Goal: Communication & Community: Answer question/provide support

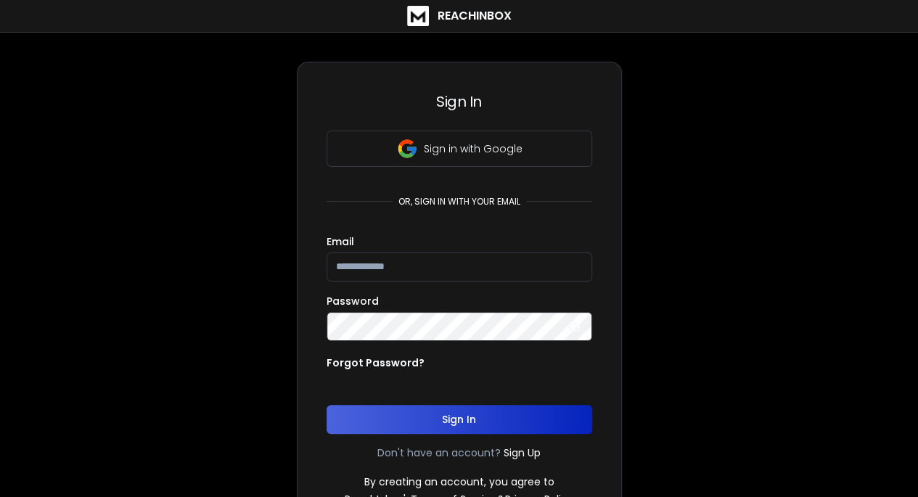
click at [419, 268] on input "email" at bounding box center [460, 267] width 266 height 29
click at [771, 134] on div "Welcome to ReachInbox 10x your leads, meetings and deals. Sign In Sign in with …" at bounding box center [459, 299] width 918 height 475
click at [401, 274] on input "email" at bounding box center [460, 267] width 266 height 29
type input "**********"
click at [483, 414] on button "Sign In" at bounding box center [460, 419] width 266 height 29
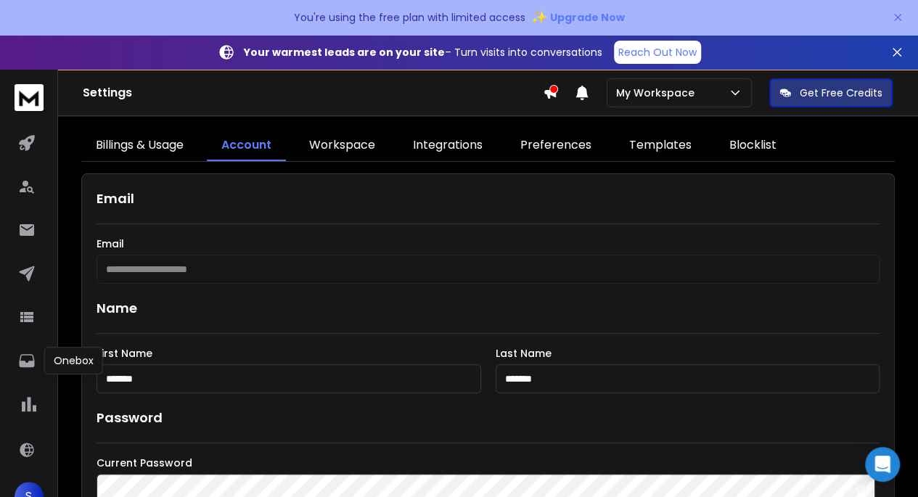
click at [31, 355] on icon at bounding box center [26, 360] width 15 height 13
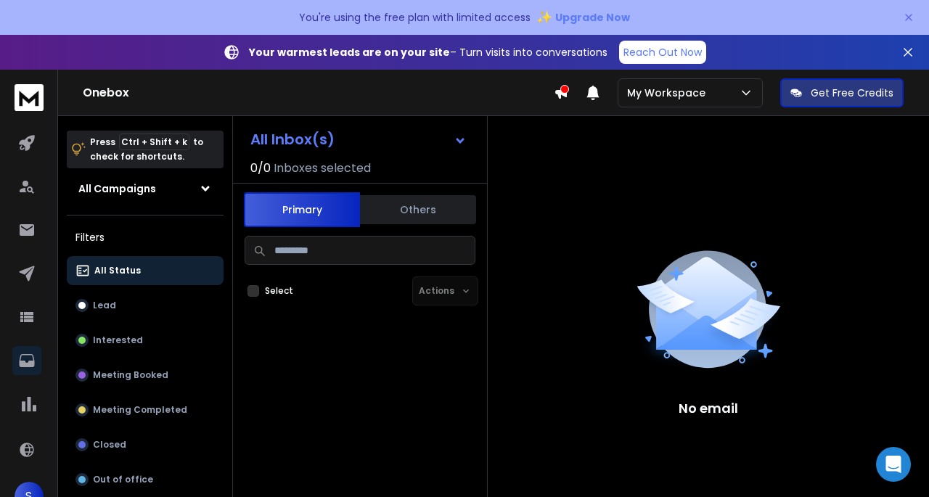
click at [17, 366] on link at bounding box center [26, 360] width 29 height 29
click at [665, 49] on p "Reach Out Now" at bounding box center [662, 52] width 78 height 15
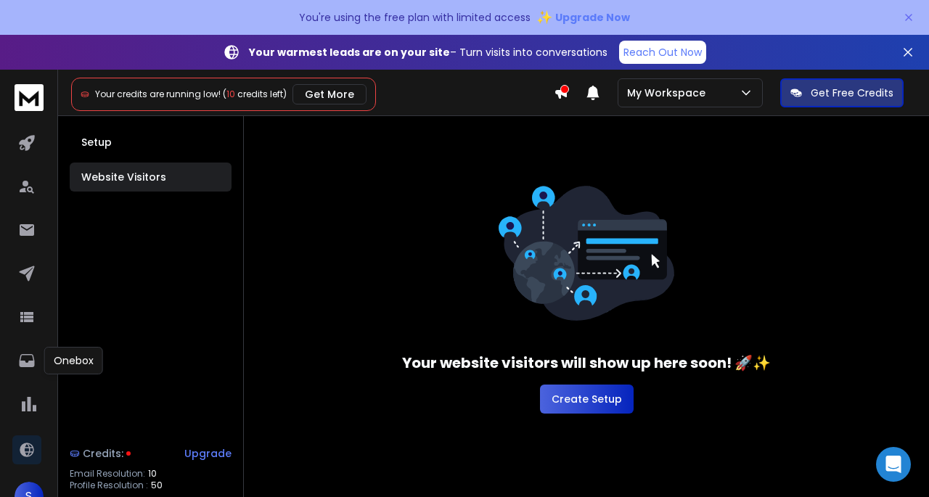
click at [26, 360] on icon at bounding box center [26, 360] width 17 height 17
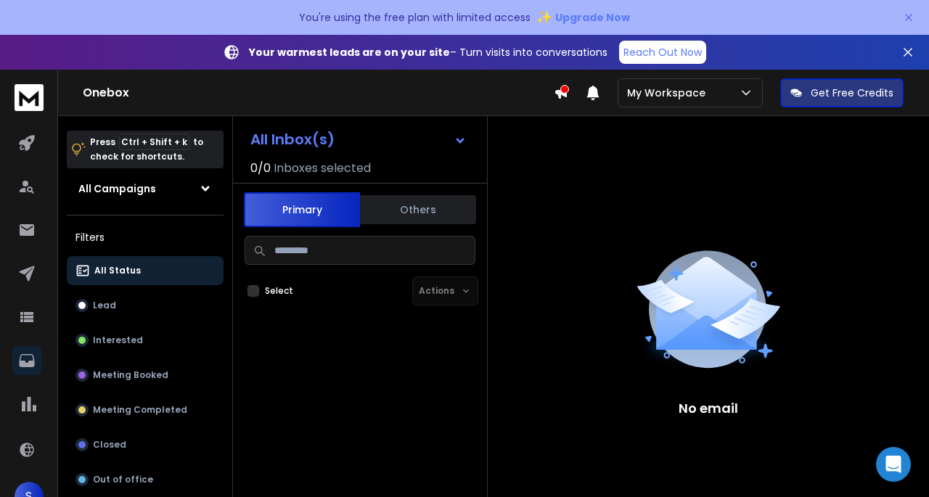
click at [706, 89] on p "My Workspace" at bounding box center [669, 93] width 84 height 15
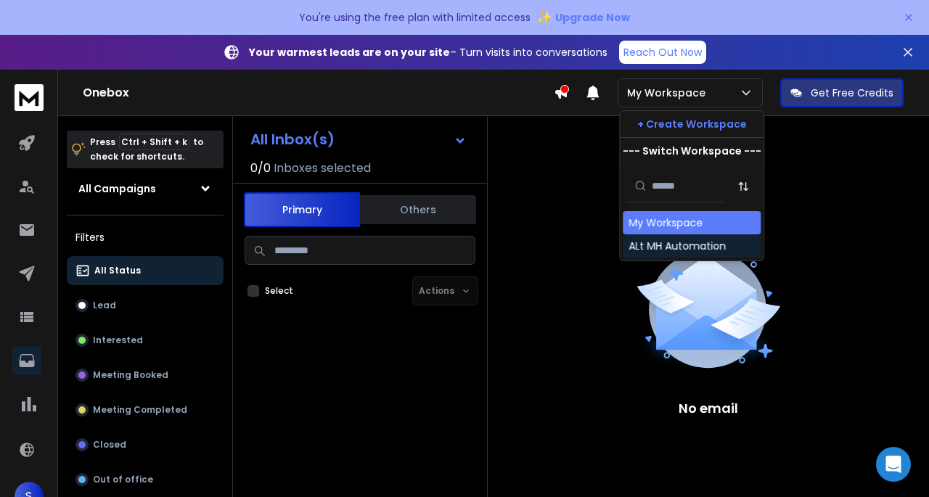
click at [657, 242] on div "ALt MH Automation" at bounding box center [676, 246] width 97 height 15
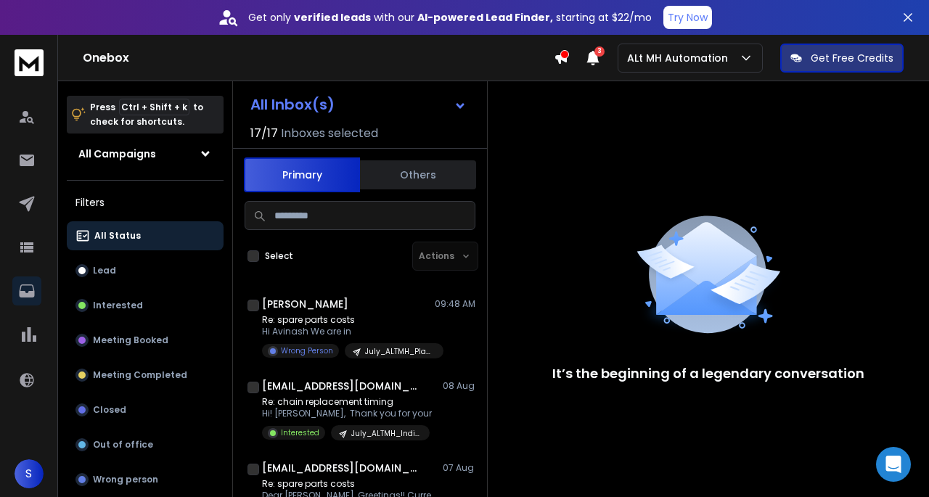
click at [295, 327] on p "Hi Avinash We are in" at bounding box center [349, 332] width 174 height 12
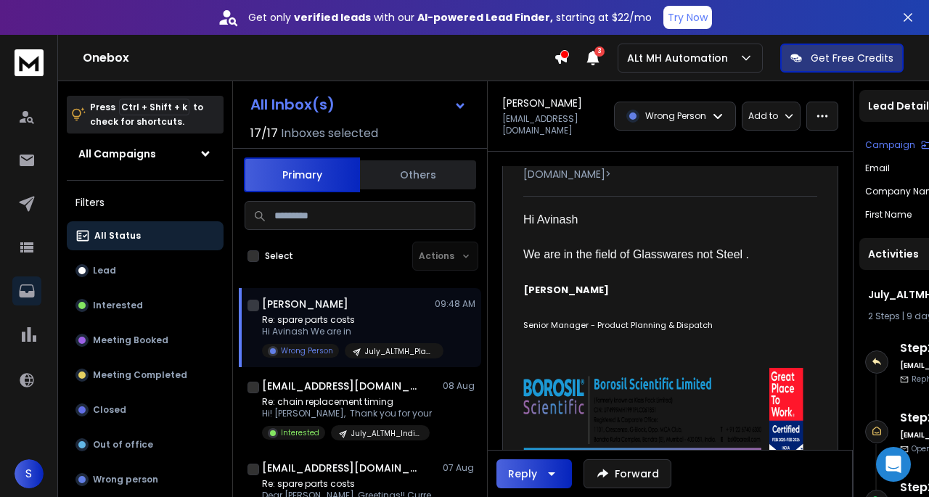
scroll to position [260, 0]
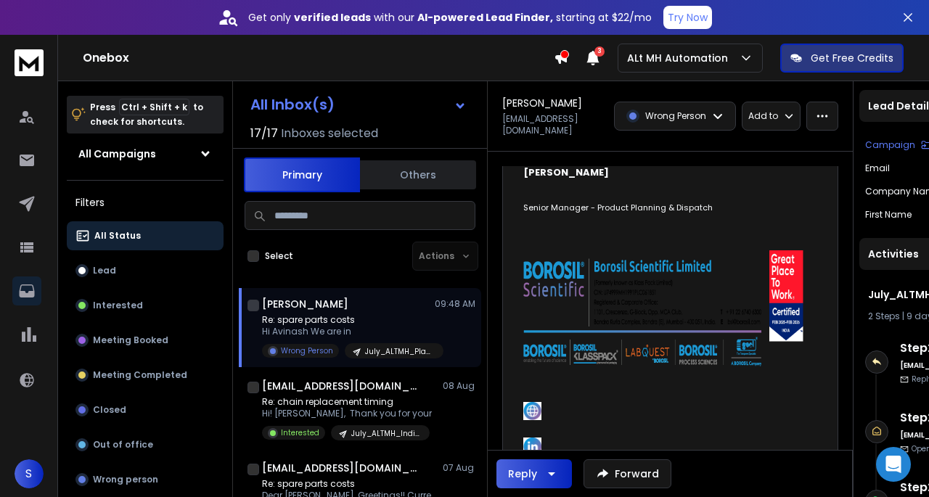
click at [339, 330] on p "Hi Avinash We are in" at bounding box center [349, 332] width 174 height 12
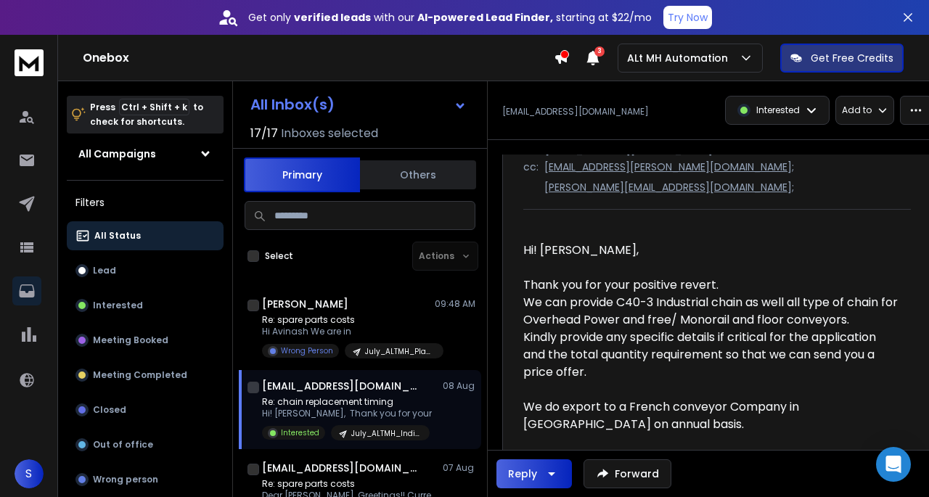
scroll to position [0, 0]
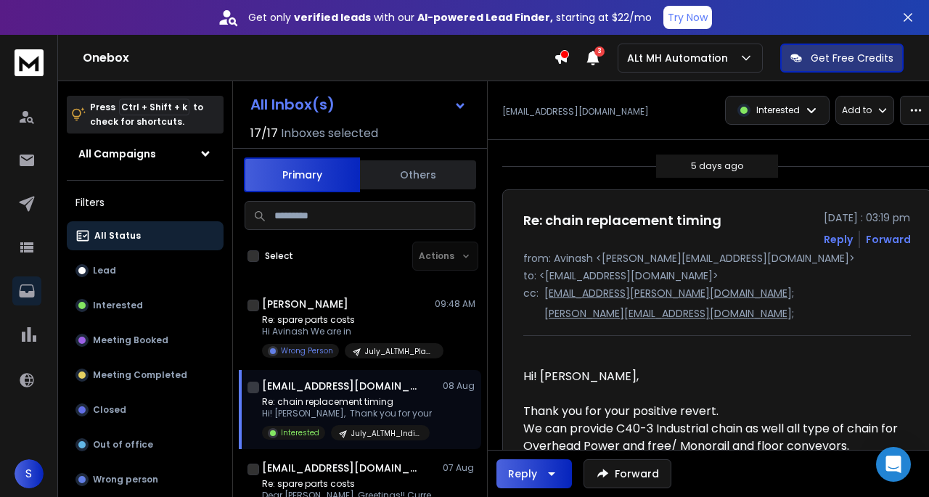
click at [885, 237] on div "Forward" at bounding box center [888, 239] width 45 height 15
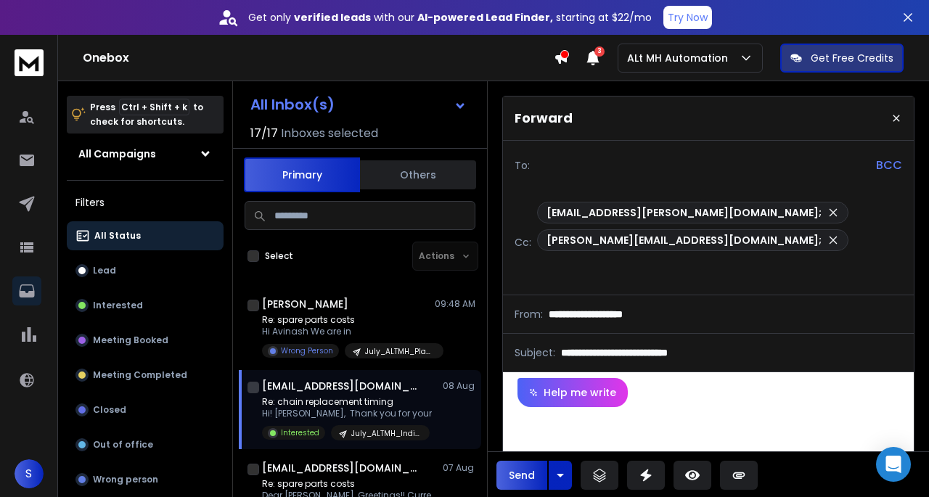
click at [573, 214] on p "[EMAIL_ADDRESS][PERSON_NAME][DOMAIN_NAME];" at bounding box center [683, 212] width 275 height 15
click at [560, 172] on input at bounding box center [587, 165] width 102 height 26
type input "**********"
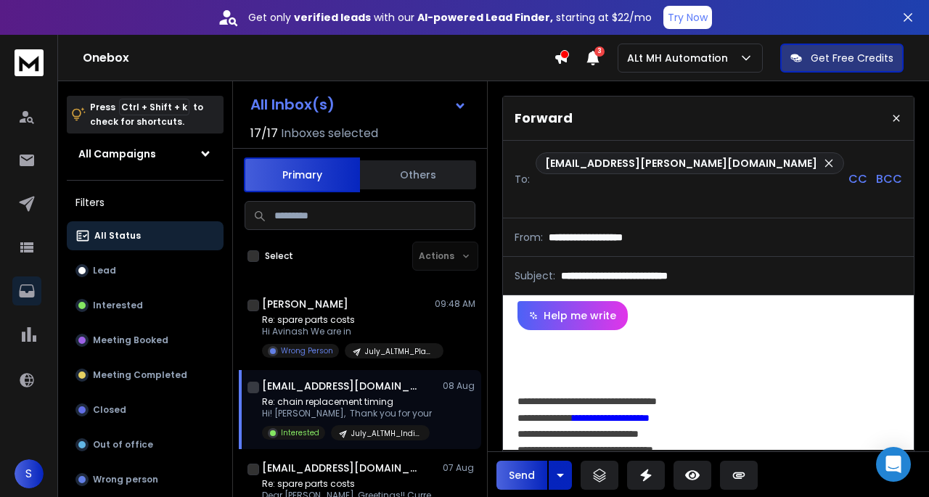
drag, startPoint x: 575, startPoint y: 425, endPoint x: 522, endPoint y: 475, distance: 72.9
click at [522, 475] on button "Send" at bounding box center [521, 475] width 51 height 29
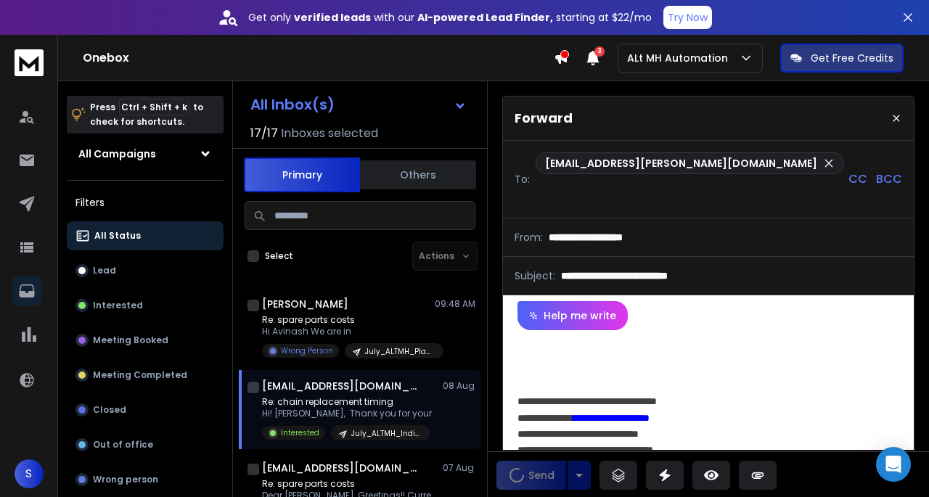
click at [522, 475] on div "Send" at bounding box center [543, 475] width 94 height 29
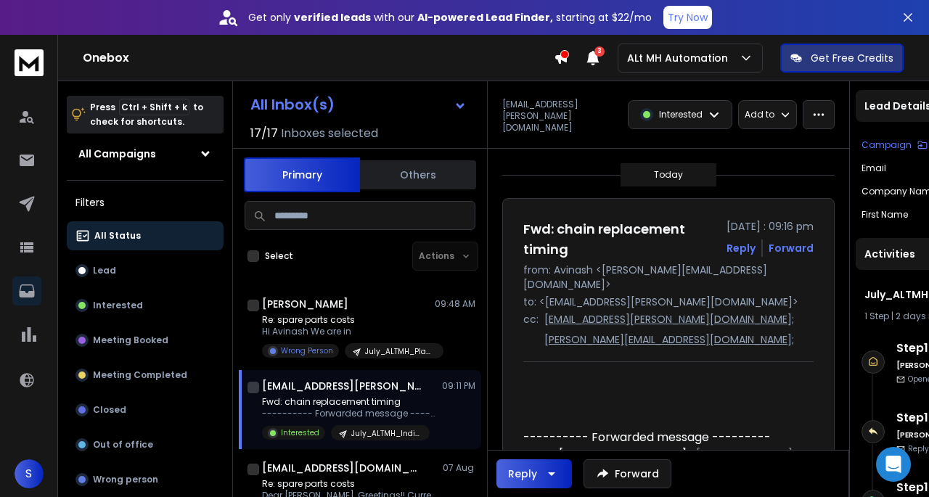
click at [329, 397] on p "Fwd: chain replacement timing" at bounding box center [349, 402] width 174 height 12
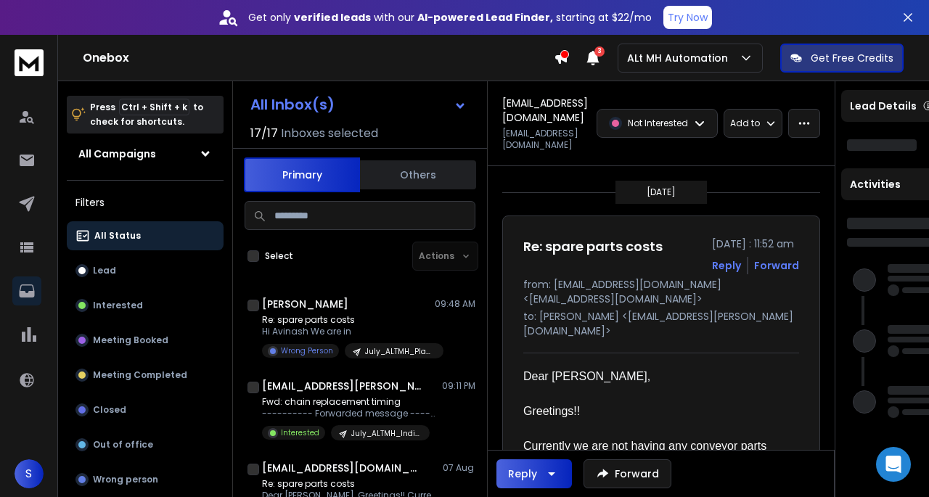
scroll to position [137, 0]
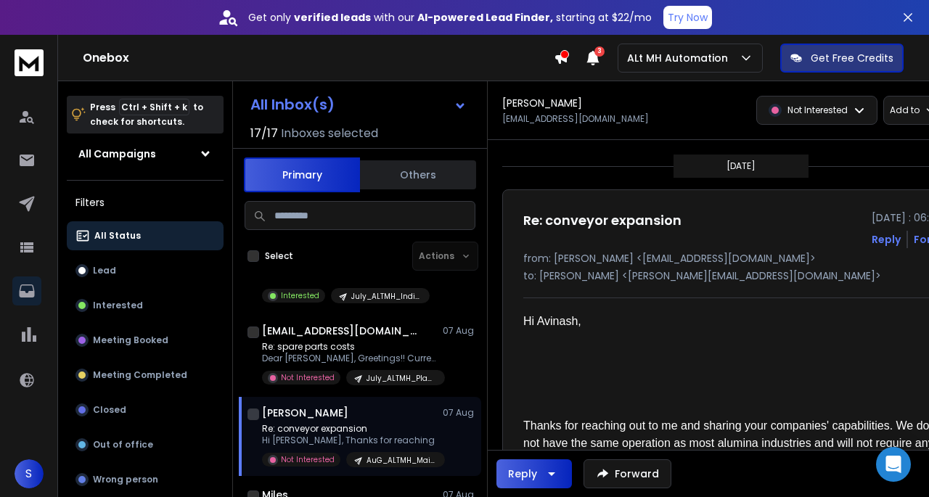
click at [320, 361] on p "Dear [PERSON_NAME], Greetings!! Currently we are not" at bounding box center [349, 359] width 174 height 12
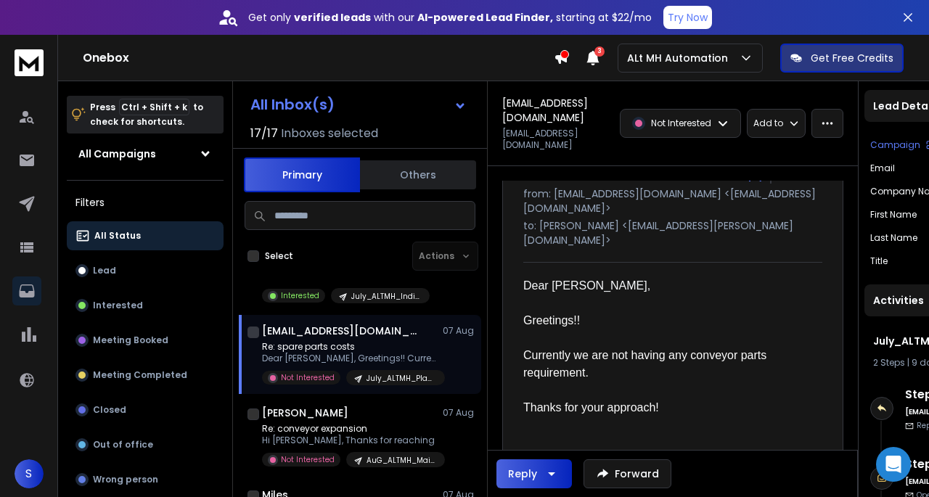
scroll to position [91, 0]
click at [281, 433] on p "Re: conveyor expansion" at bounding box center [349, 429] width 174 height 12
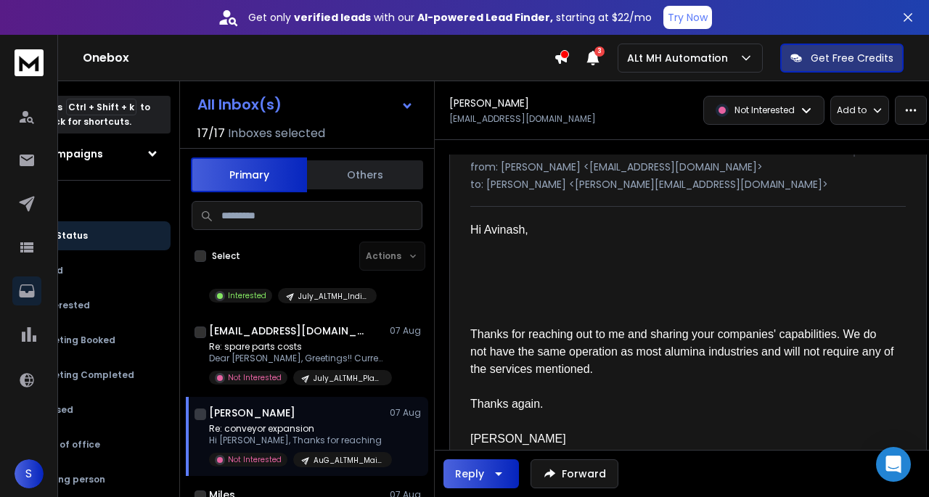
scroll to position [0, 0]
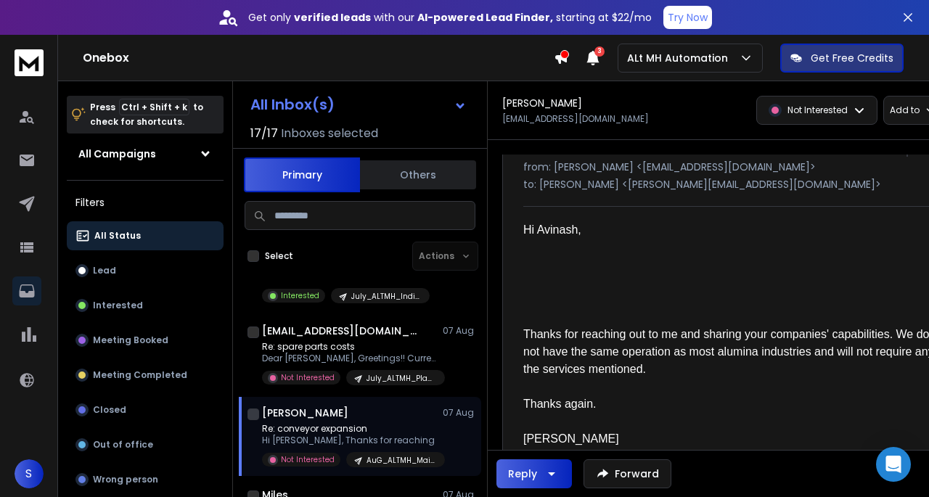
click at [308, 430] on p "Re: conveyor expansion" at bounding box center [349, 429] width 174 height 12
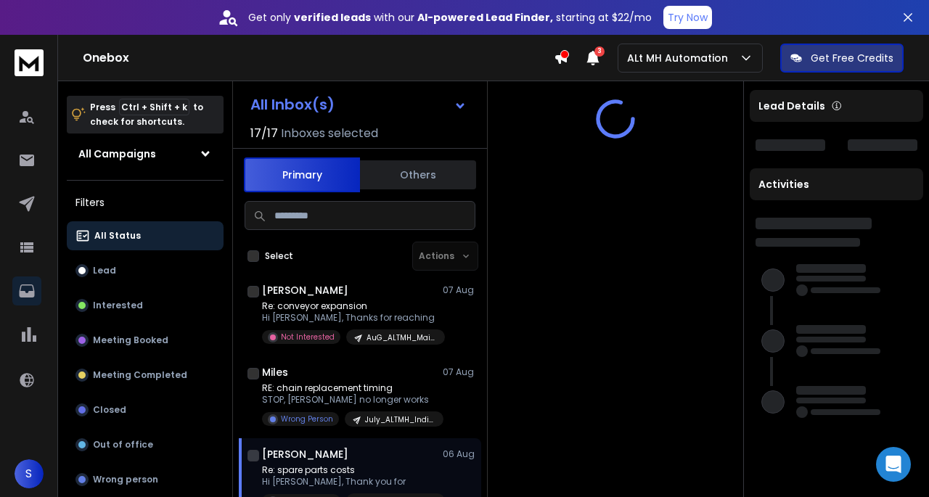
scroll to position [301, 0]
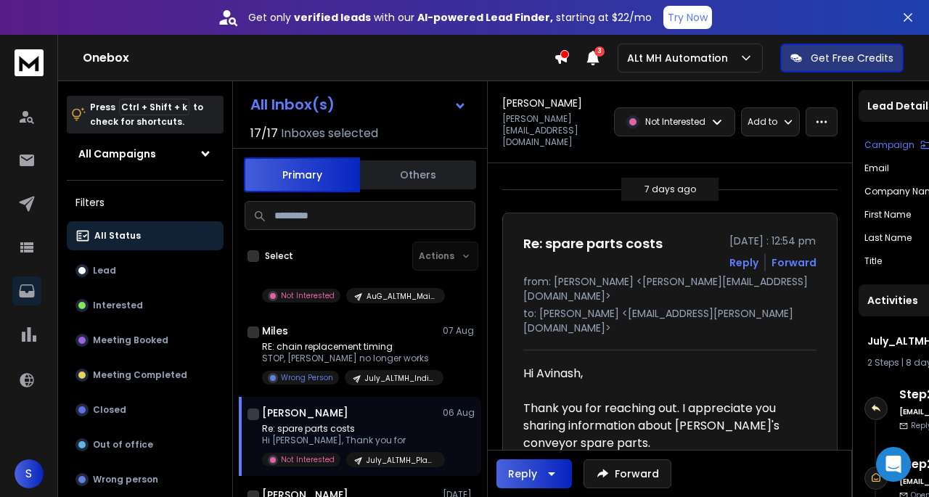
click at [331, 350] on p "RE: chain replacement timing" at bounding box center [349, 347] width 174 height 12
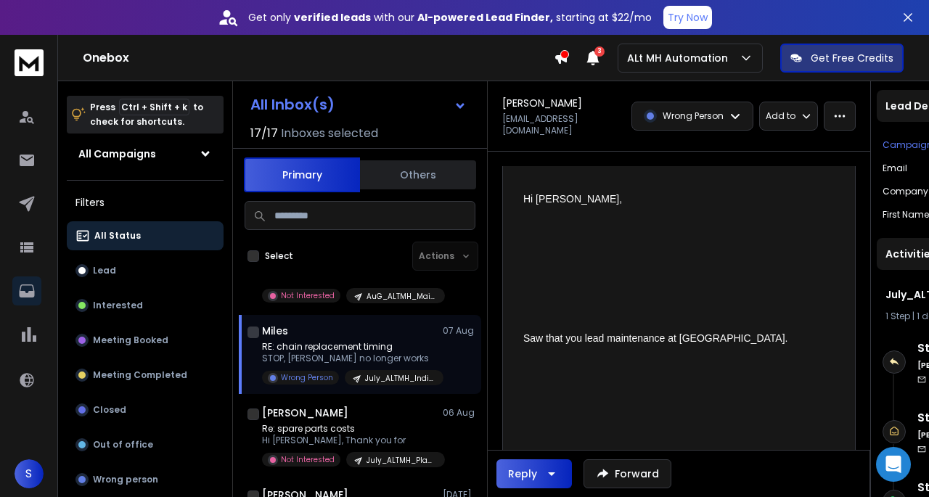
scroll to position [1110, 0]
click at [327, 348] on p "RE: chain replacement timing" at bounding box center [349, 347] width 174 height 12
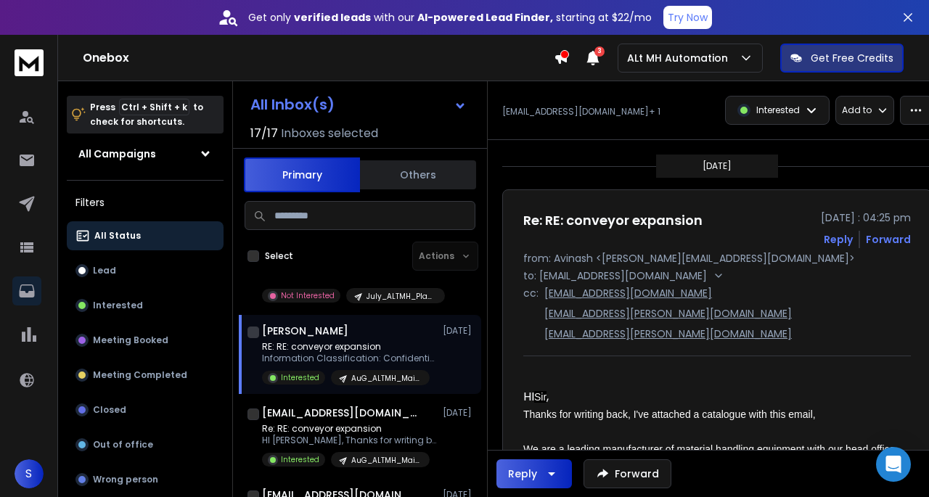
scroll to position [383, 0]
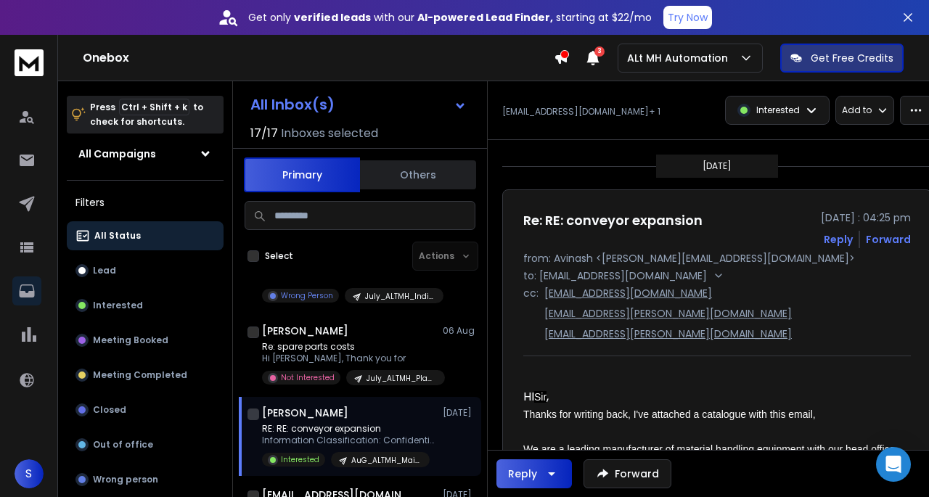
click at [329, 351] on p "Re: spare parts costs" at bounding box center [349, 347] width 174 height 12
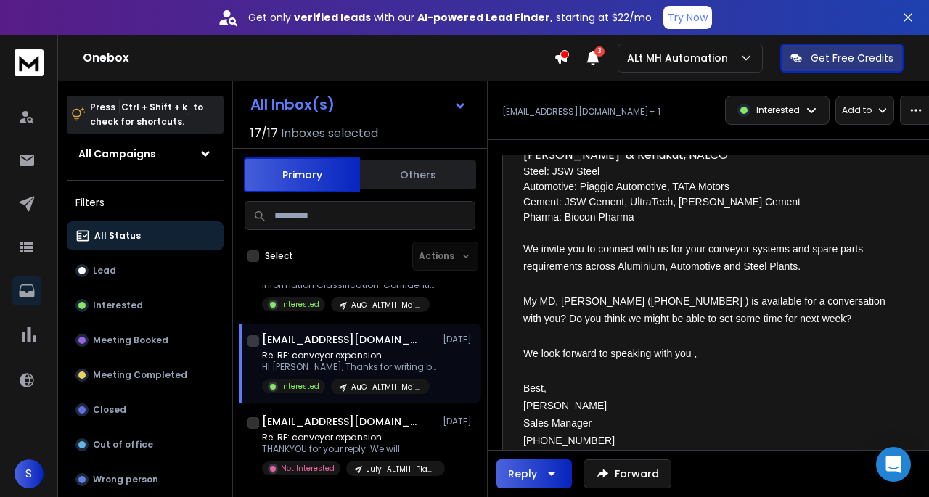
scroll to position [550, 0]
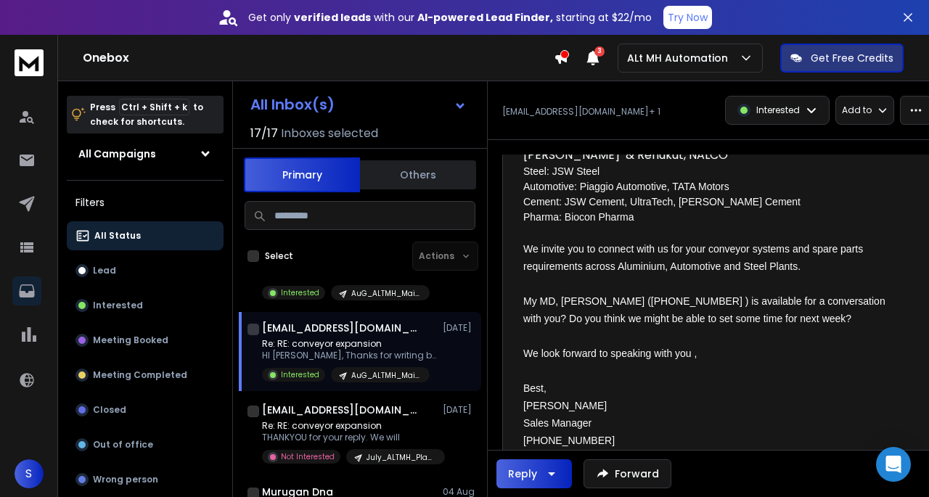
click at [329, 346] on p "Re: RE: conveyor expansion" at bounding box center [349, 344] width 174 height 12
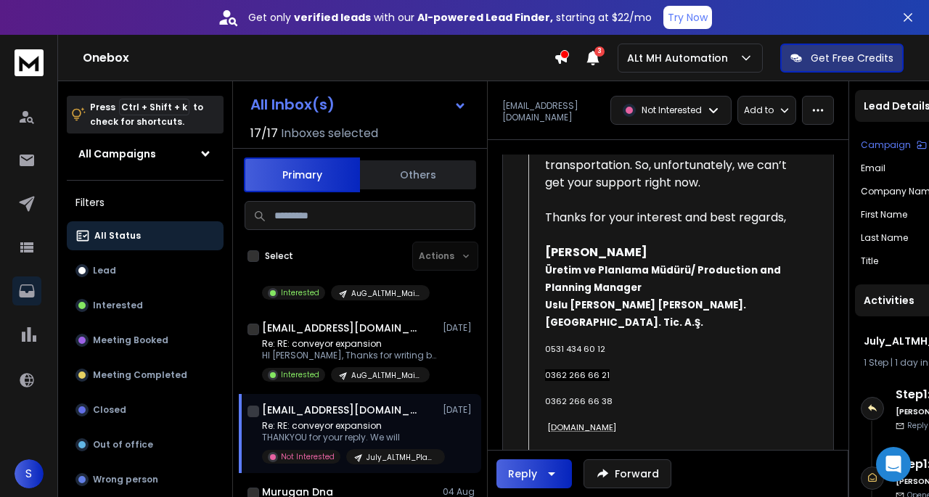
scroll to position [416, 0]
click at [319, 339] on p "Re: RE: conveyor expansion" at bounding box center [349, 344] width 174 height 12
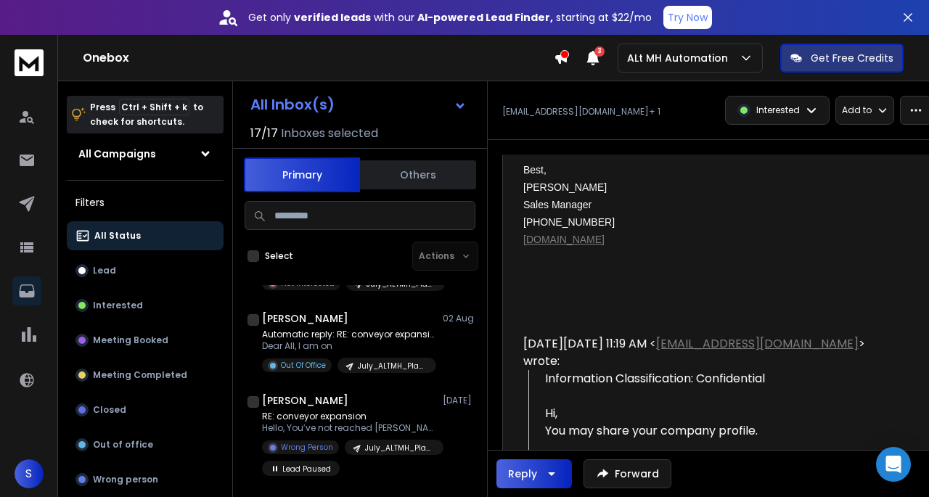
scroll to position [805, 0]
click at [308, 346] on p "Dear All, I am on" at bounding box center [349, 346] width 174 height 12
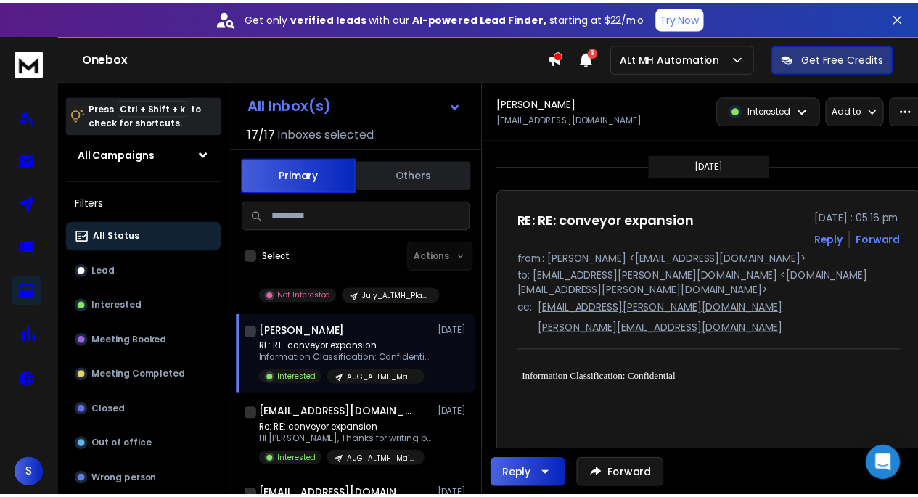
scroll to position [383, 0]
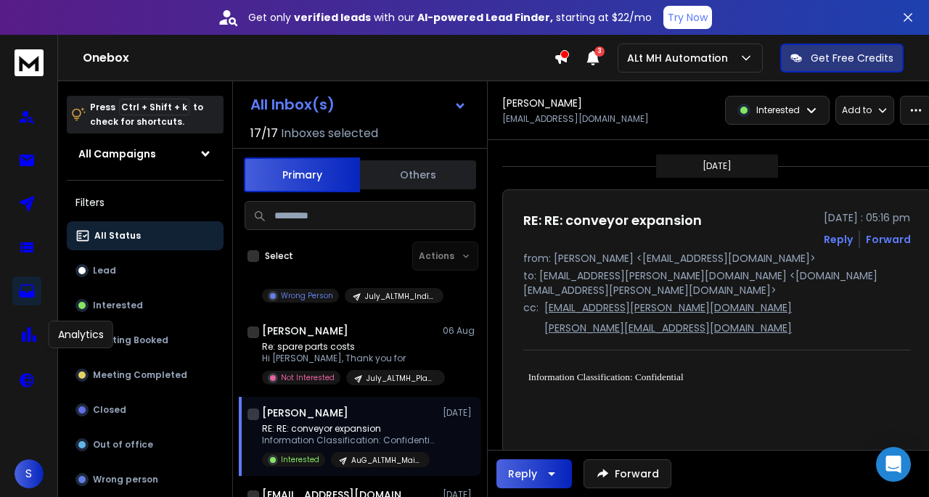
click at [25, 338] on icon at bounding box center [29, 334] width 15 height 15
